Goal: Navigation & Orientation: Understand site structure

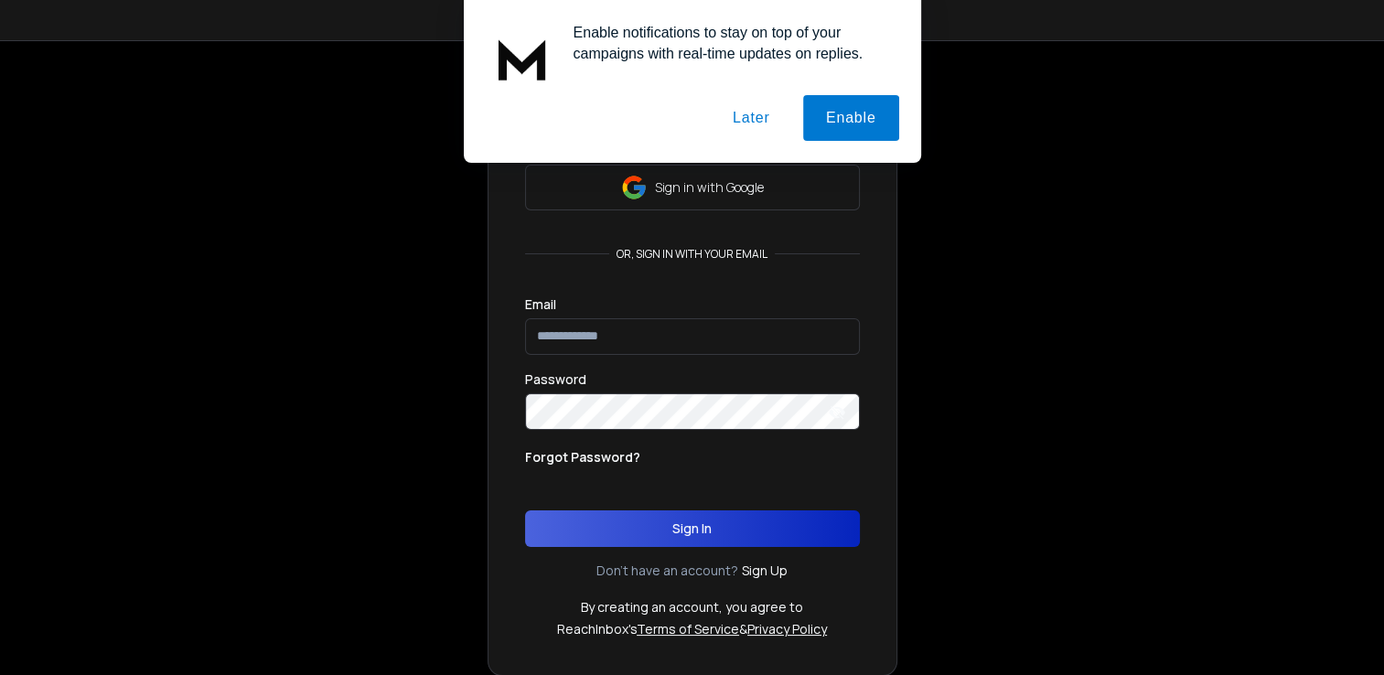
click at [761, 111] on button "Later" at bounding box center [751, 118] width 82 height 46
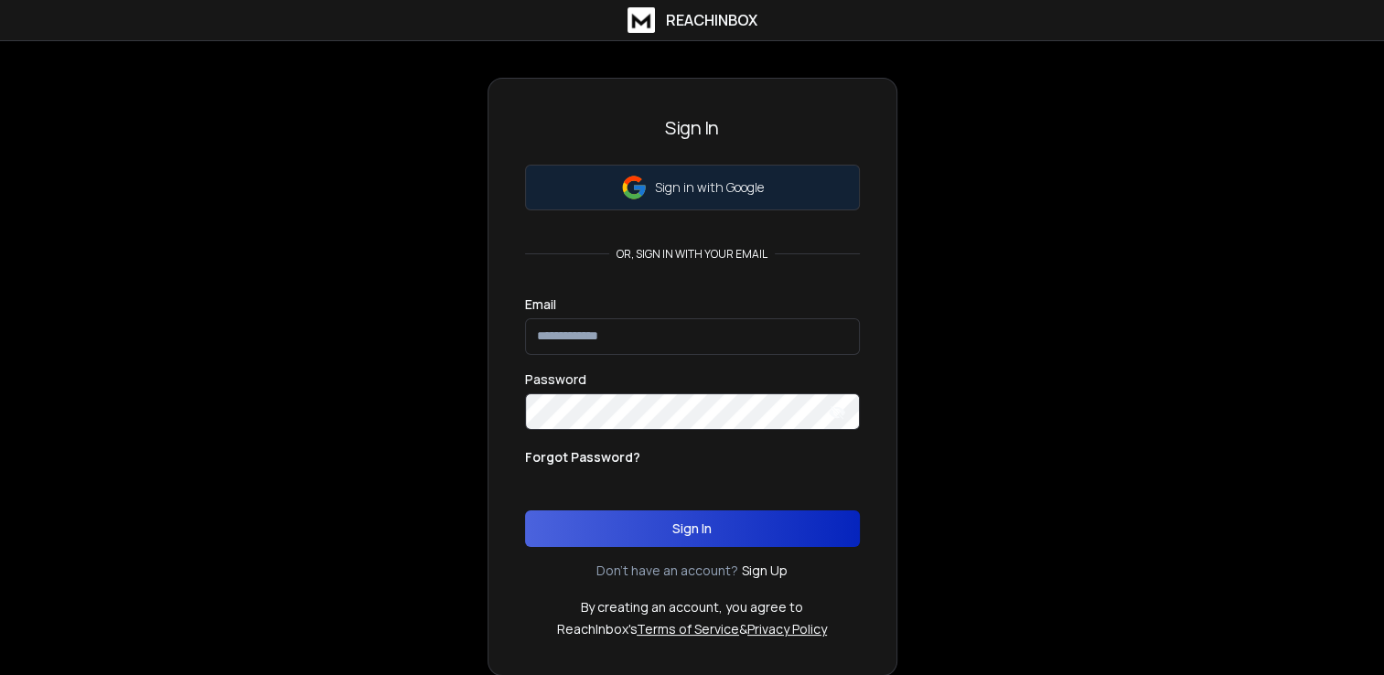
click at [714, 178] on p "Sign in with Google" at bounding box center [709, 187] width 109 height 18
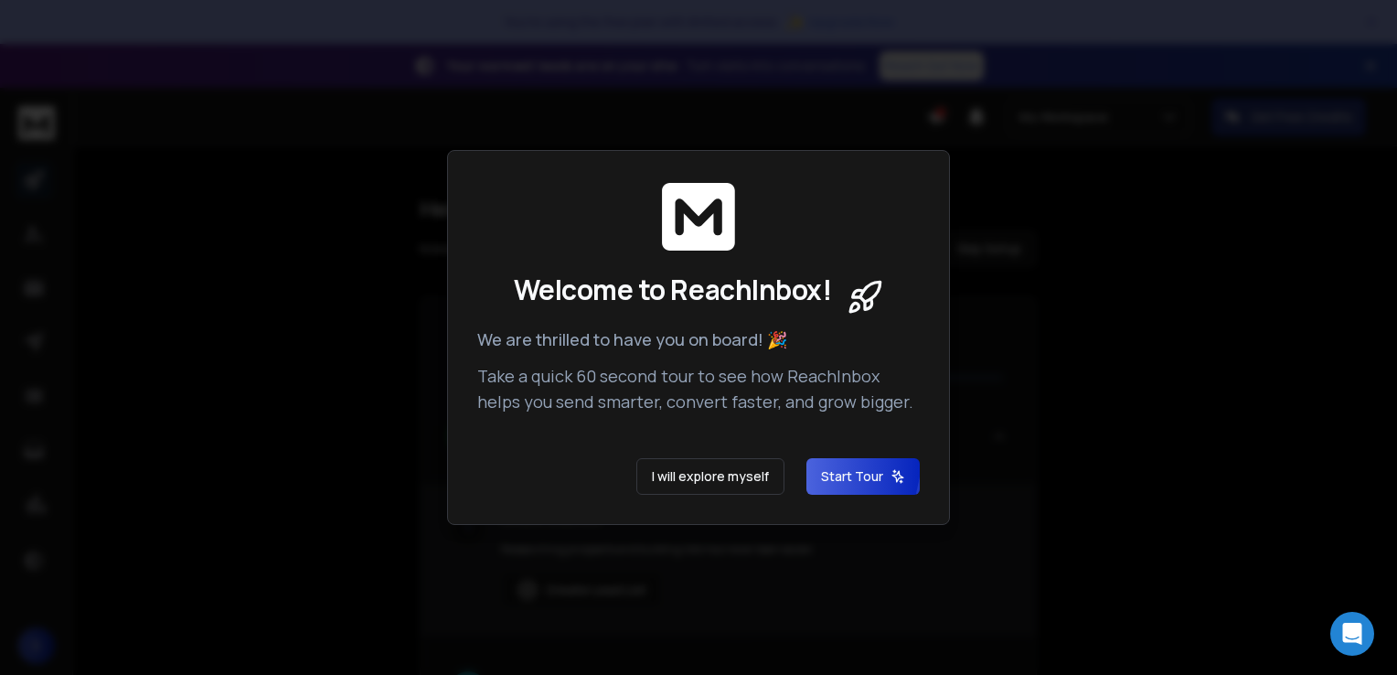
click at [839, 473] on span "Start Tour" at bounding box center [863, 476] width 84 height 18
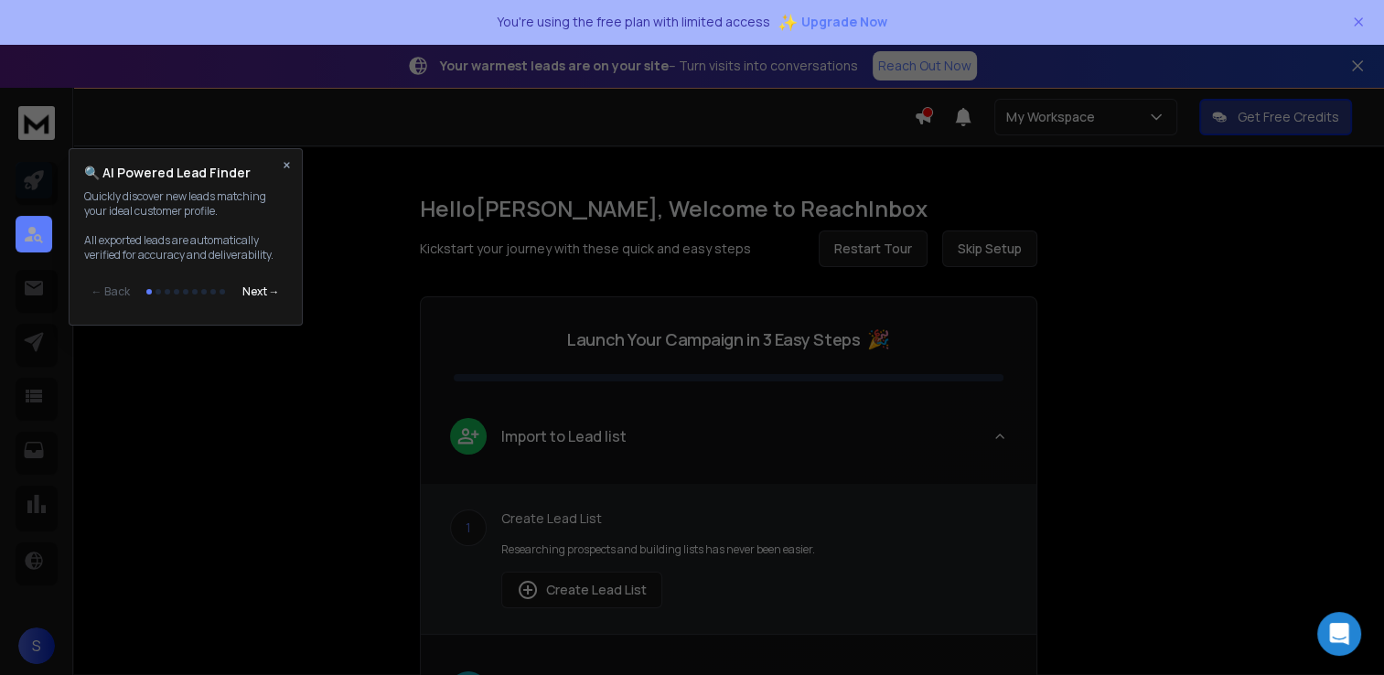
click at [291, 161] on div "🔍 AI Powered Lead Finder × Quickly discover new leads matching your ideal custo…" at bounding box center [186, 236] width 234 height 177
click at [268, 291] on button "Next →" at bounding box center [261, 291] width 52 height 37
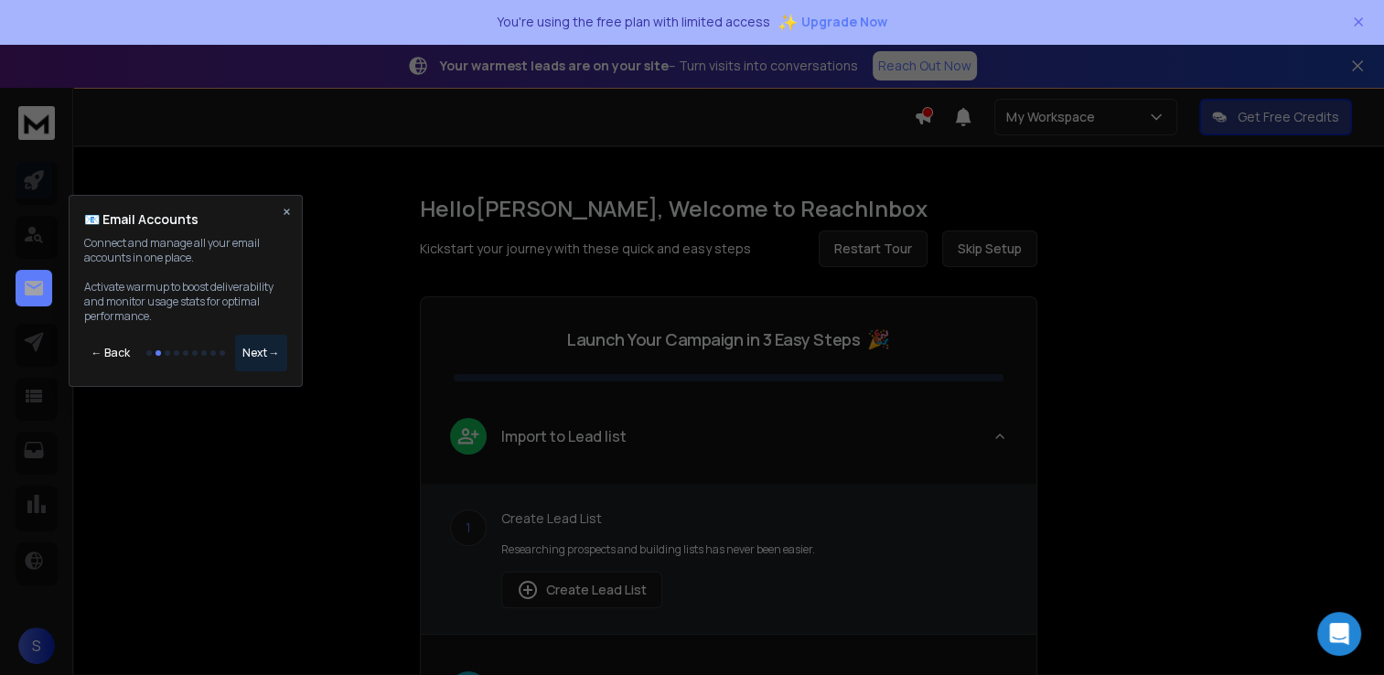
click at [259, 360] on button "Next →" at bounding box center [261, 353] width 52 height 37
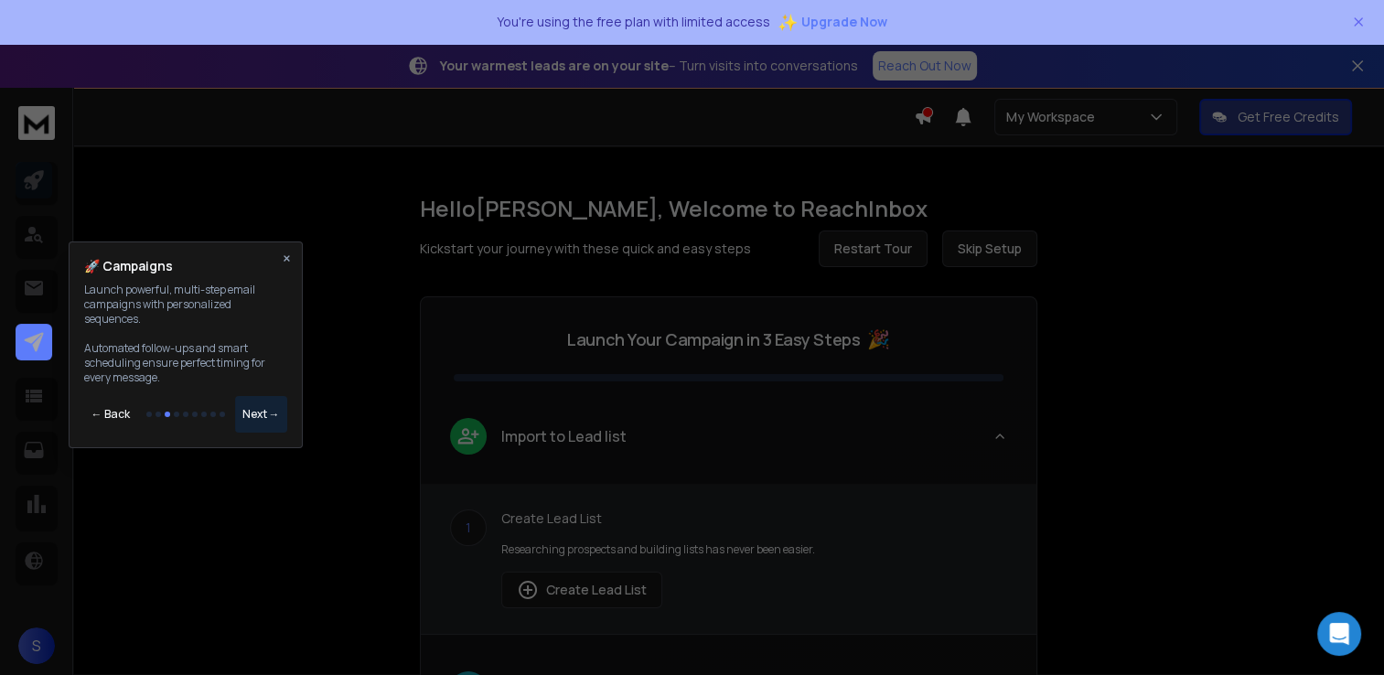
click at [263, 411] on button "Next →" at bounding box center [261, 414] width 52 height 37
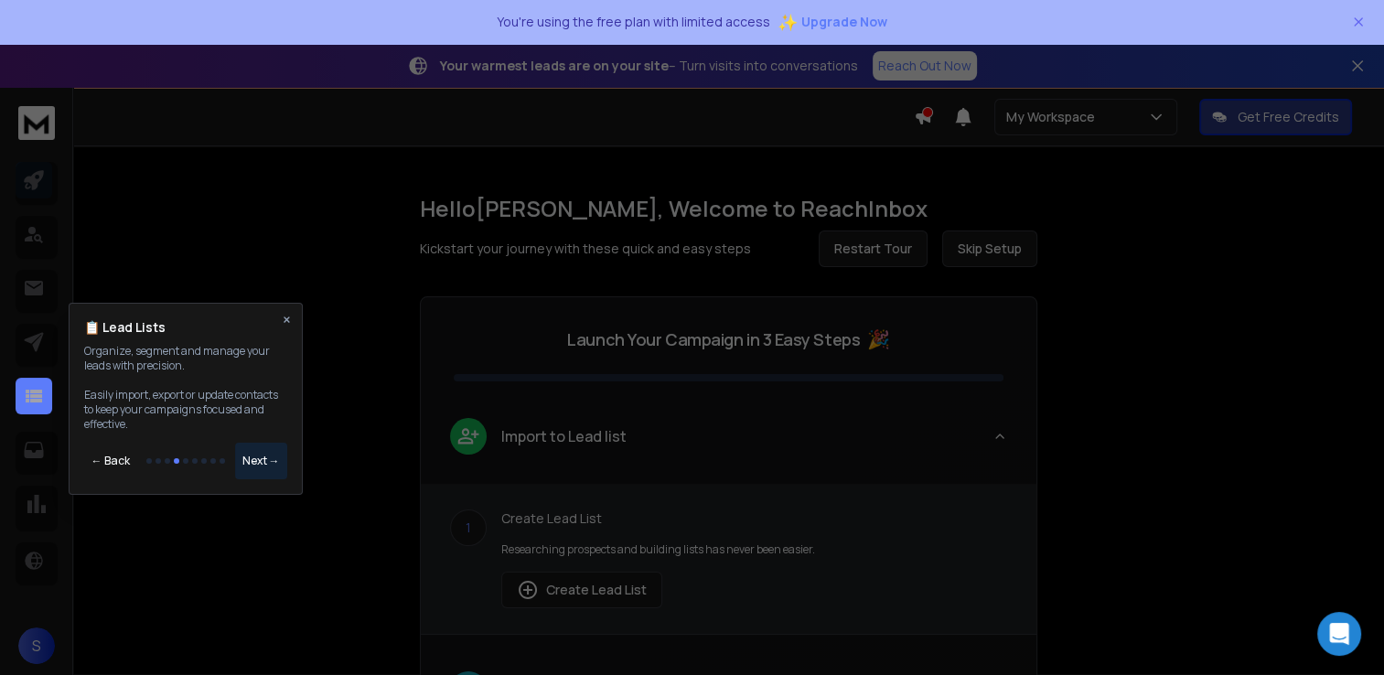
click at [273, 464] on button "Next →" at bounding box center [261, 461] width 52 height 37
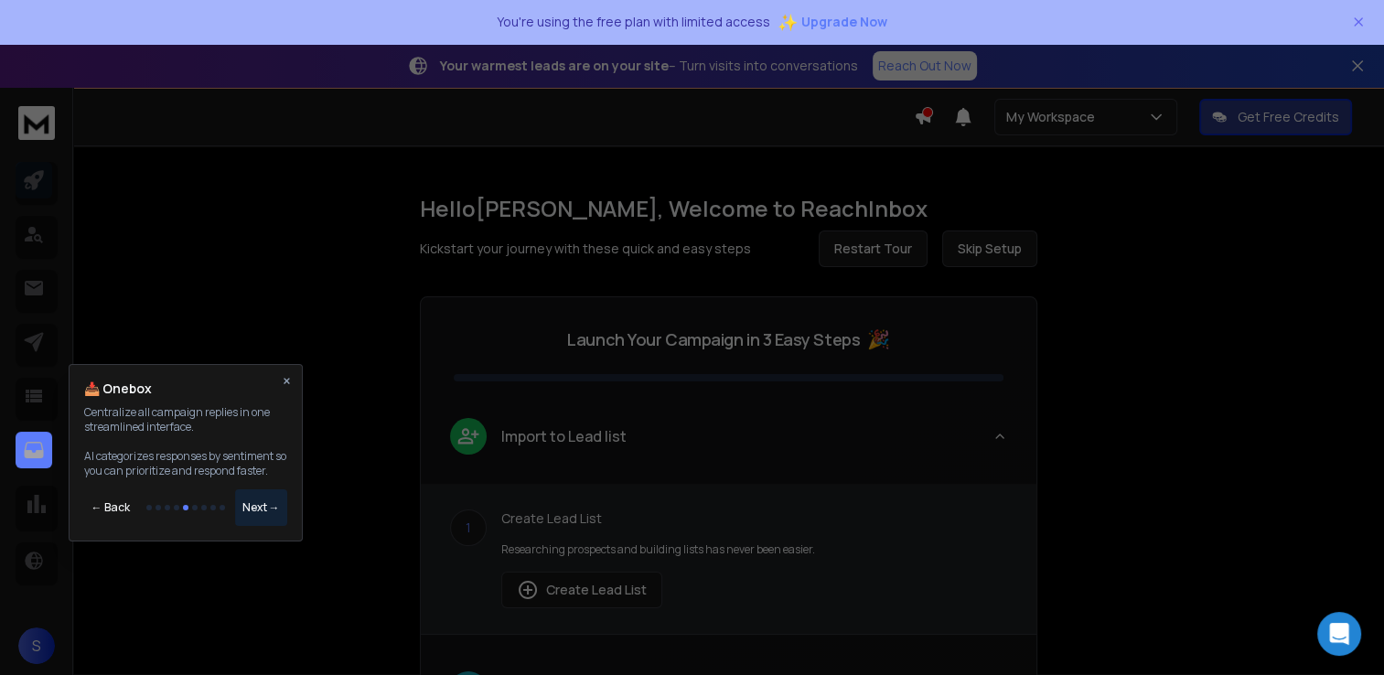
click at [269, 499] on button "Next →" at bounding box center [261, 507] width 52 height 37
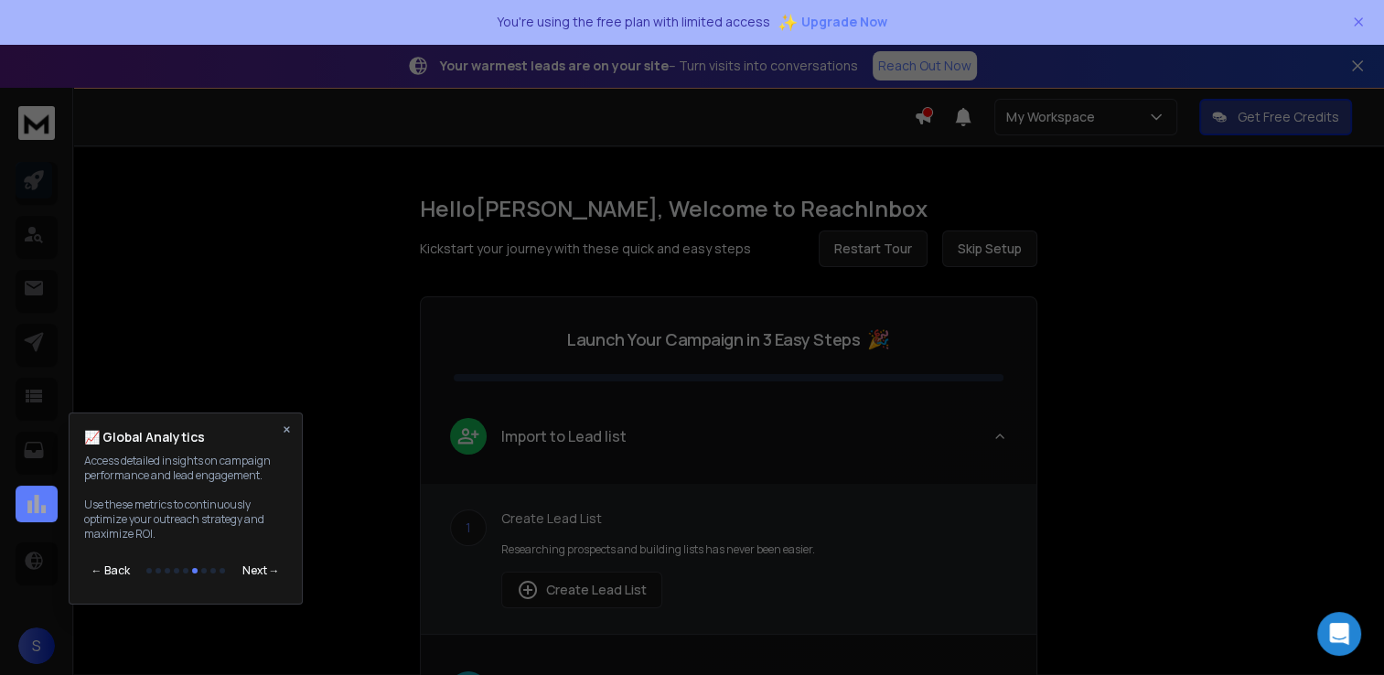
click at [269, 499] on p "Access detailed insights on campaign performance and lead engagement. Use these…" at bounding box center [185, 498] width 203 height 88
drag, startPoint x: 269, startPoint y: 499, endPoint x: 260, endPoint y: 569, distance: 70.1
click at [260, 569] on button "Next →" at bounding box center [261, 570] width 52 height 37
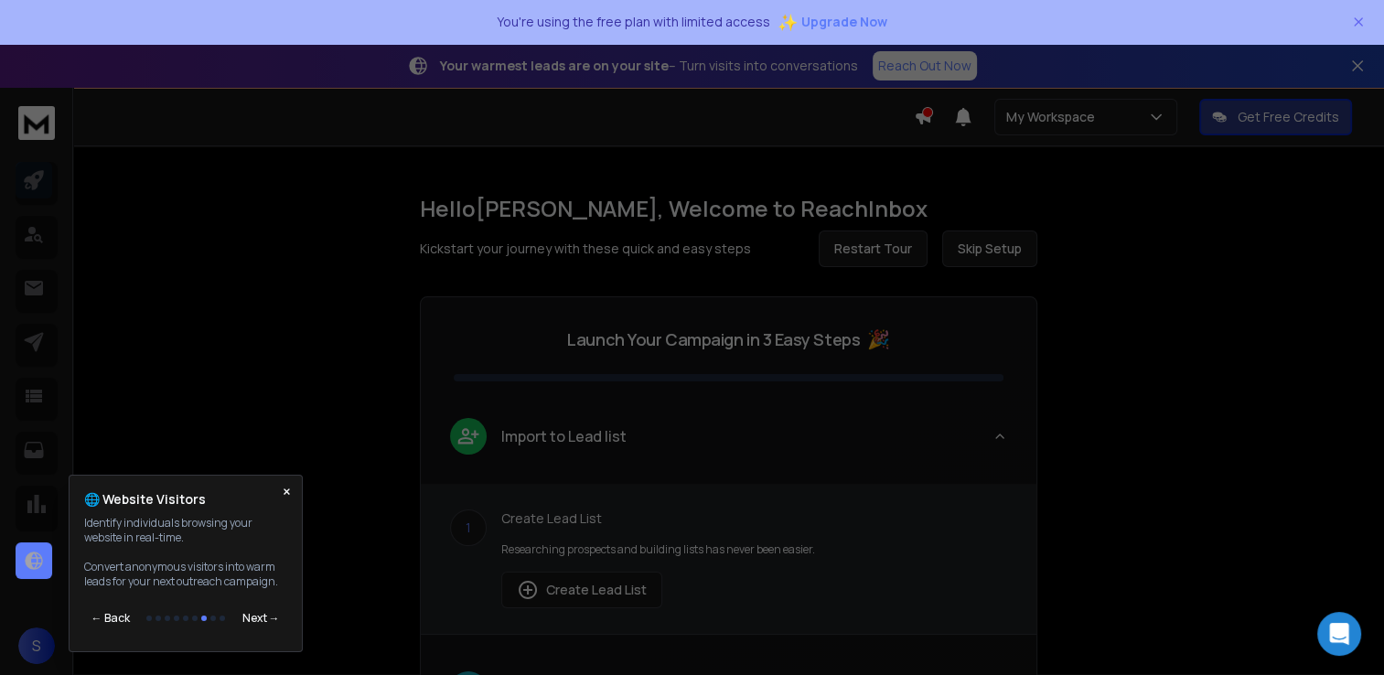
click at [283, 497] on button "×" at bounding box center [287, 491] width 8 height 16
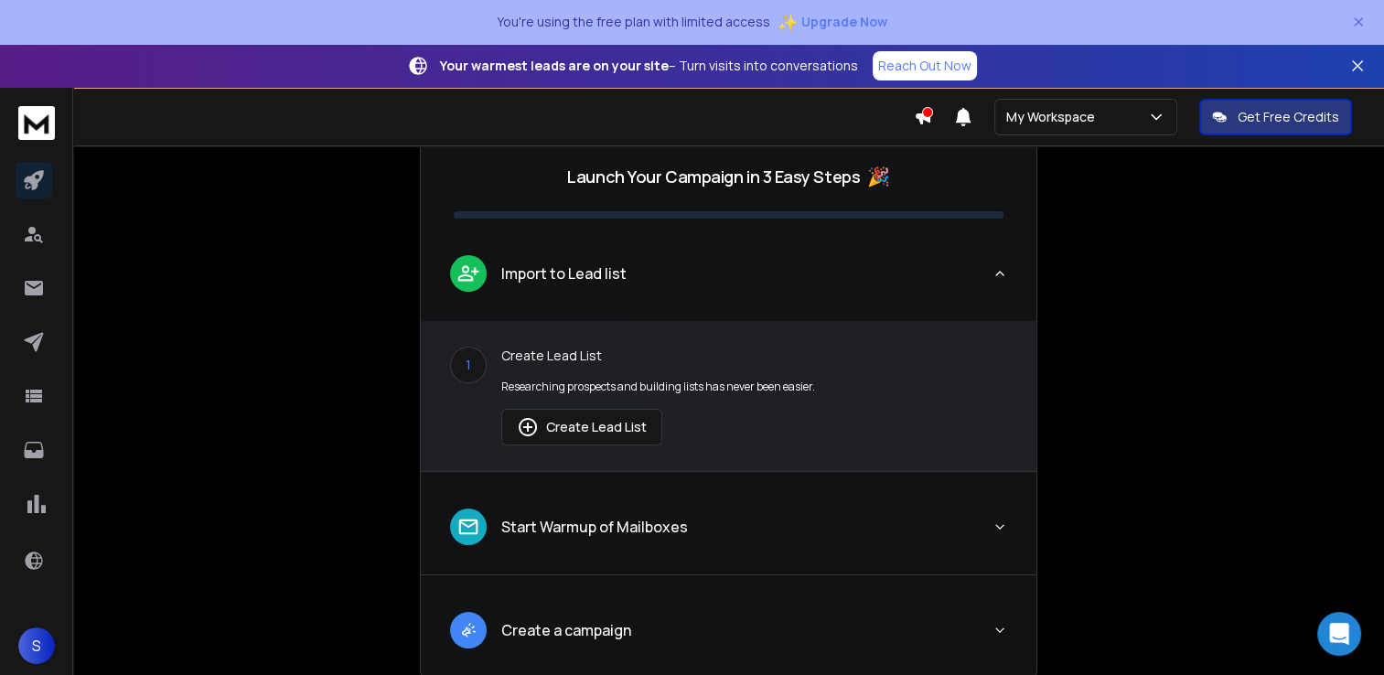
scroll to position [212, 0]
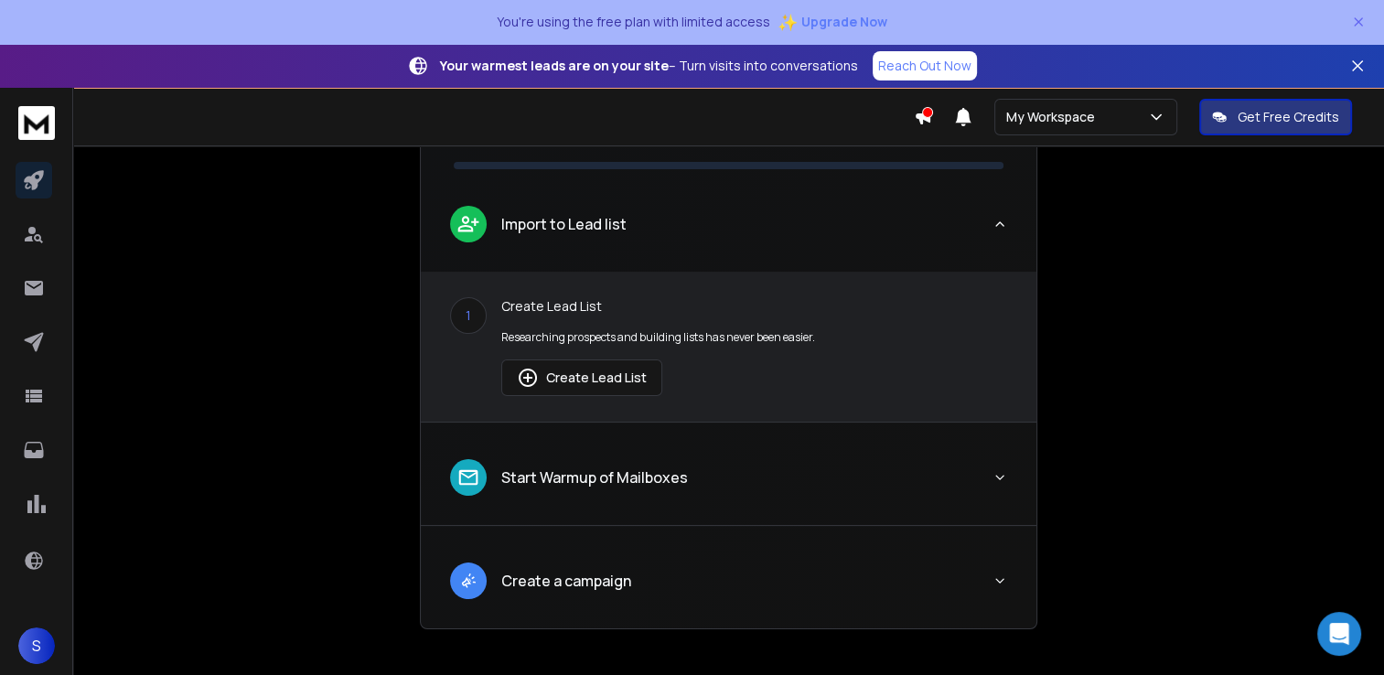
click at [330, 454] on div "Hello [PERSON_NAME] , Welcome to ReachInbox Kickstart your journey with these q…" at bounding box center [728, 305] width 1252 height 706
click at [1078, 106] on button "My Workspace" at bounding box center [1085, 117] width 183 height 37
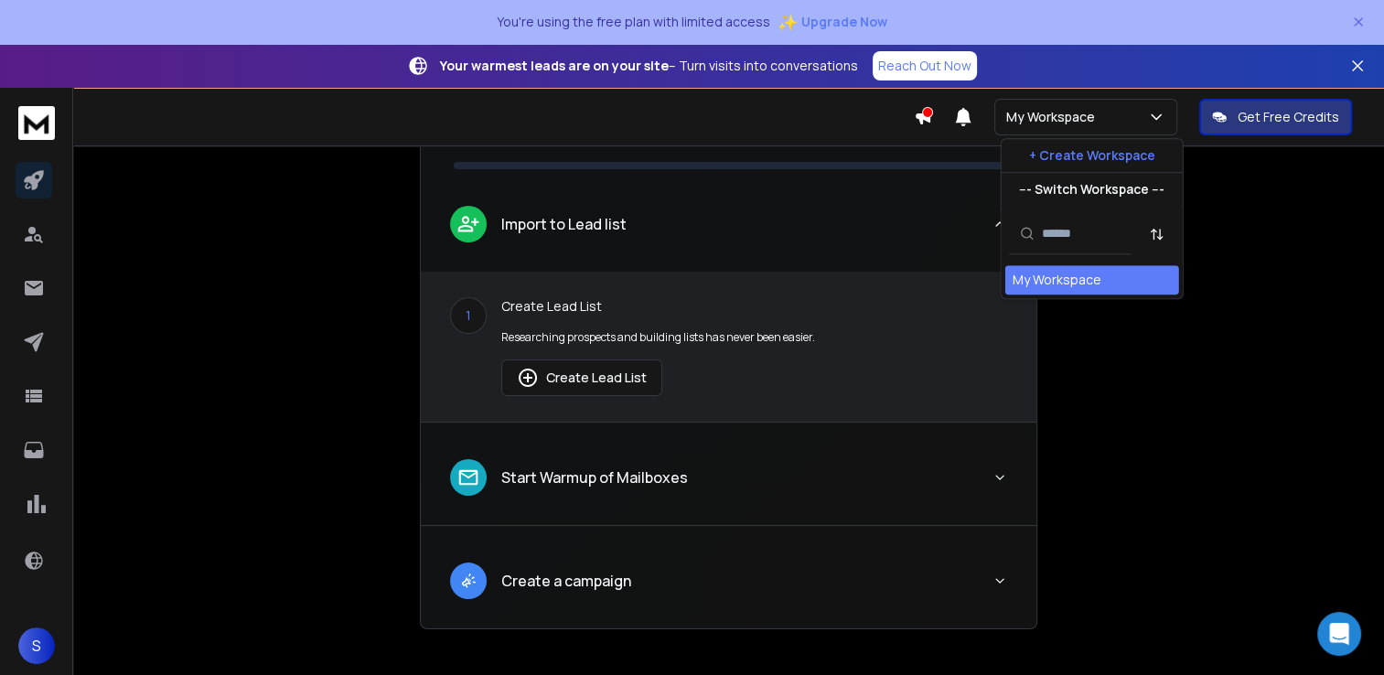
click at [1174, 322] on div "Hello [PERSON_NAME] , Welcome to ReachInbox Kickstart your journey with these q…" at bounding box center [728, 305] width 1252 height 706
